Goal: Task Accomplishment & Management: Manage account settings

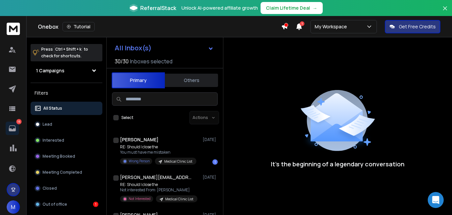
scroll to position [589, 0]
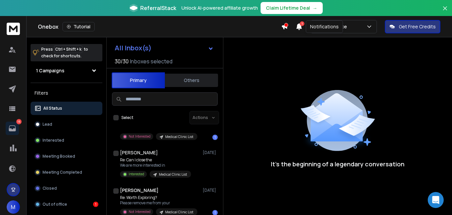
click at [302, 25] on icon at bounding box center [299, 26] width 6 height 7
click at [15, 169] on icon at bounding box center [12, 168] width 8 height 8
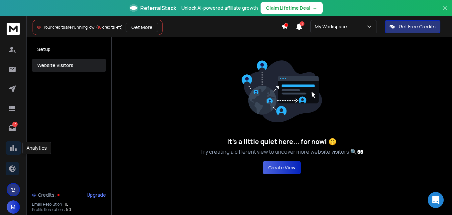
click at [13, 150] on icon at bounding box center [13, 147] width 7 height 7
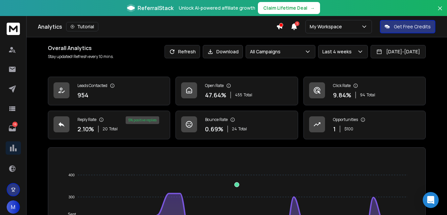
click at [12, 31] on icon at bounding box center [13, 29] width 13 height 12
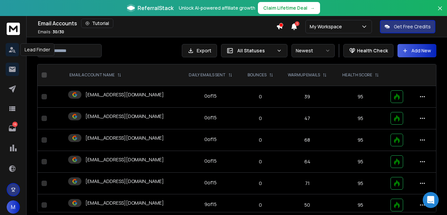
click at [13, 50] on icon at bounding box center [12, 51] width 7 height 3
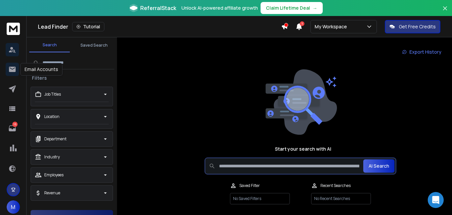
click at [10, 66] on icon at bounding box center [12, 69] width 8 height 8
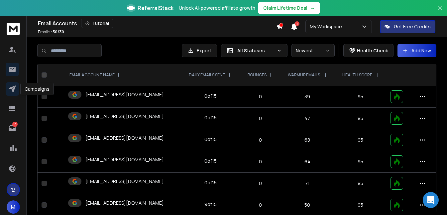
click at [13, 94] on link at bounding box center [12, 88] width 13 height 13
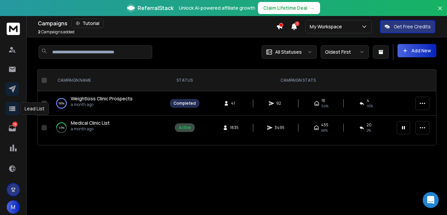
click at [12, 111] on icon at bounding box center [12, 108] width 6 height 5
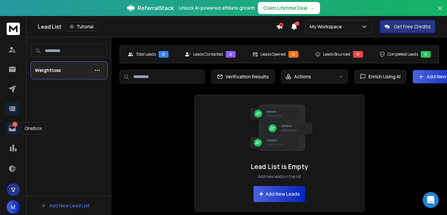
click at [8, 125] on icon at bounding box center [12, 128] width 8 height 8
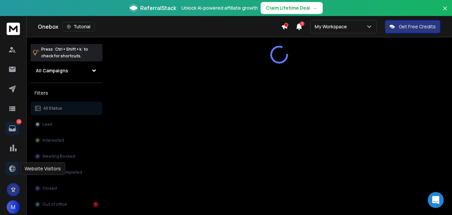
click at [8, 168] on icon at bounding box center [12, 168] width 8 height 8
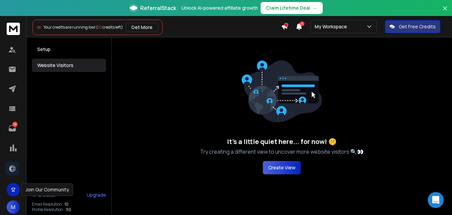
click at [12, 192] on link at bounding box center [13, 189] width 13 height 13
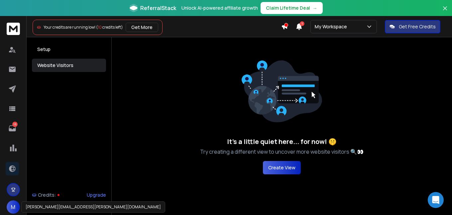
click at [19, 208] on span "M" at bounding box center [13, 206] width 13 height 13
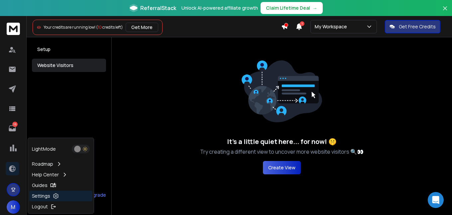
click at [41, 198] on p "Settings" at bounding box center [41, 195] width 18 height 7
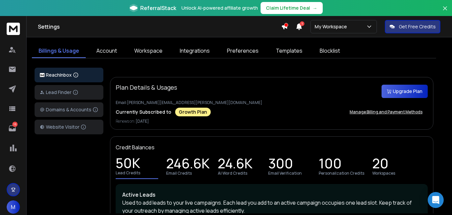
click at [378, 111] on p "Manage Billing and Payment Methods" at bounding box center [386, 111] width 73 height 5
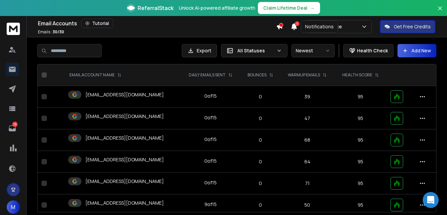
click at [296, 26] on icon at bounding box center [294, 26] width 6 height 7
